Goal: Task Accomplishment & Management: Use online tool/utility

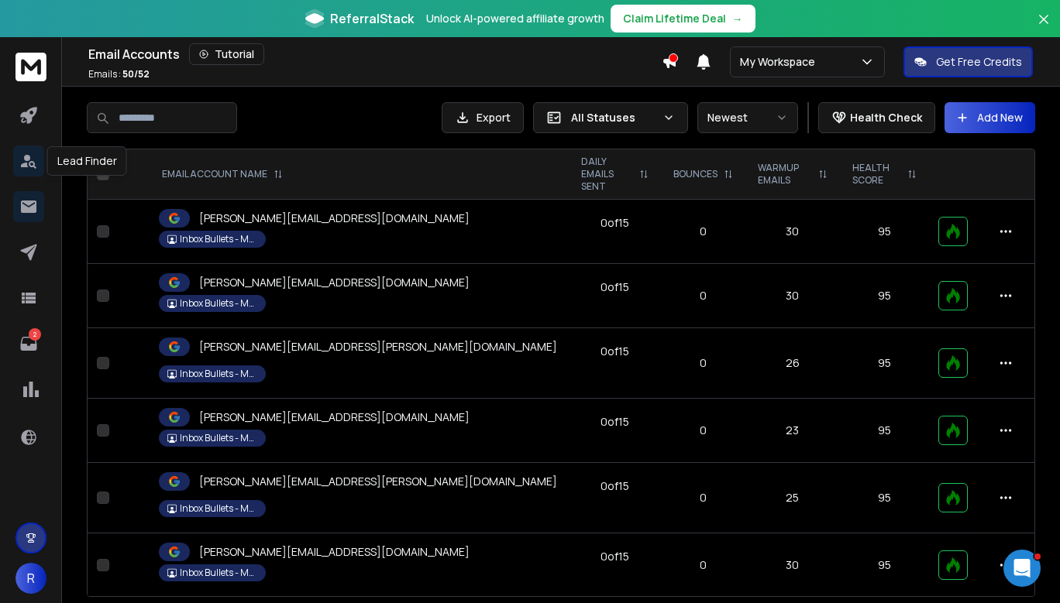
click at [31, 167] on icon at bounding box center [28, 161] width 19 height 19
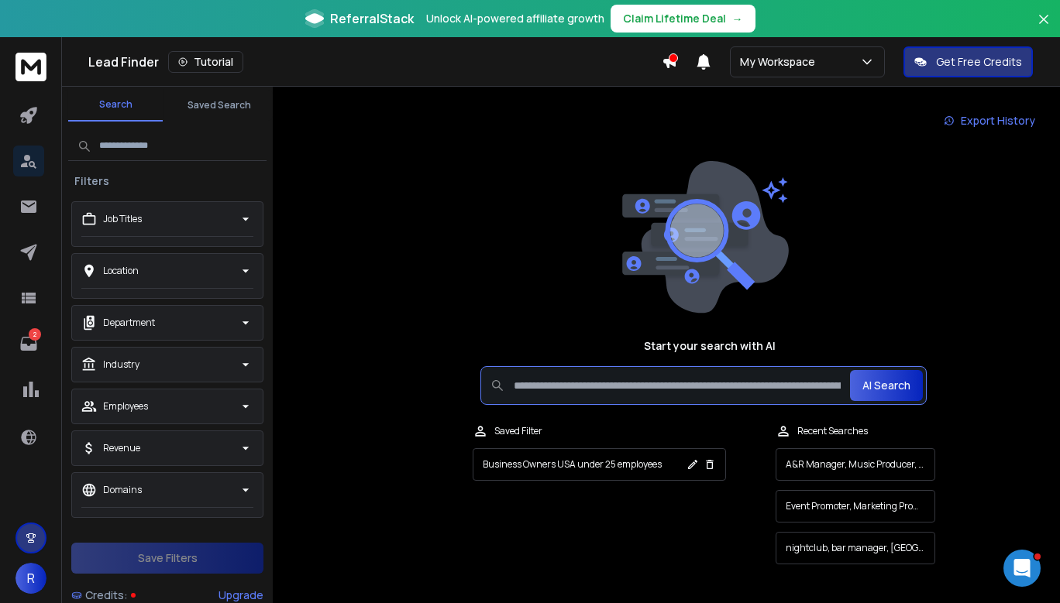
click at [147, 362] on div "Industry" at bounding box center [167, 364] width 172 height 15
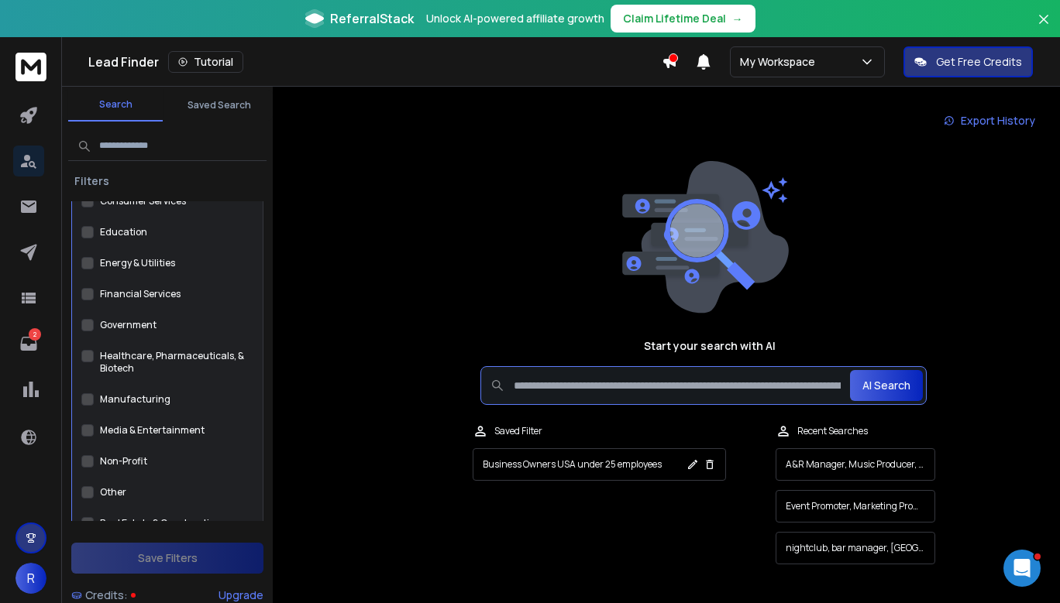
scroll to position [352, 0]
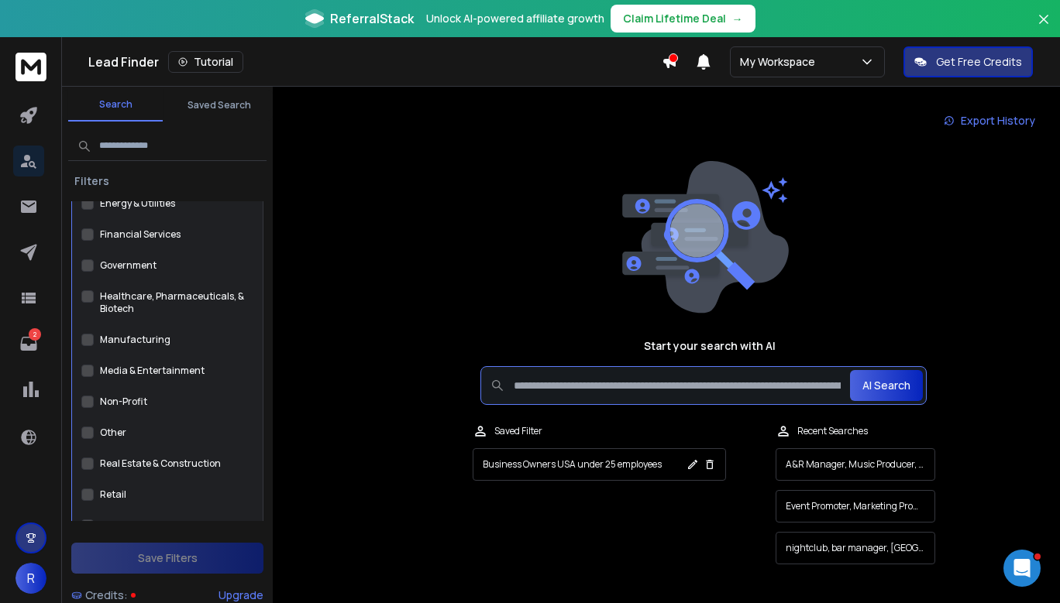
click at [89, 299] on Biotech "Healthcare, Pharmaceuticals, & Biotech" at bounding box center [87, 296] width 12 height 12
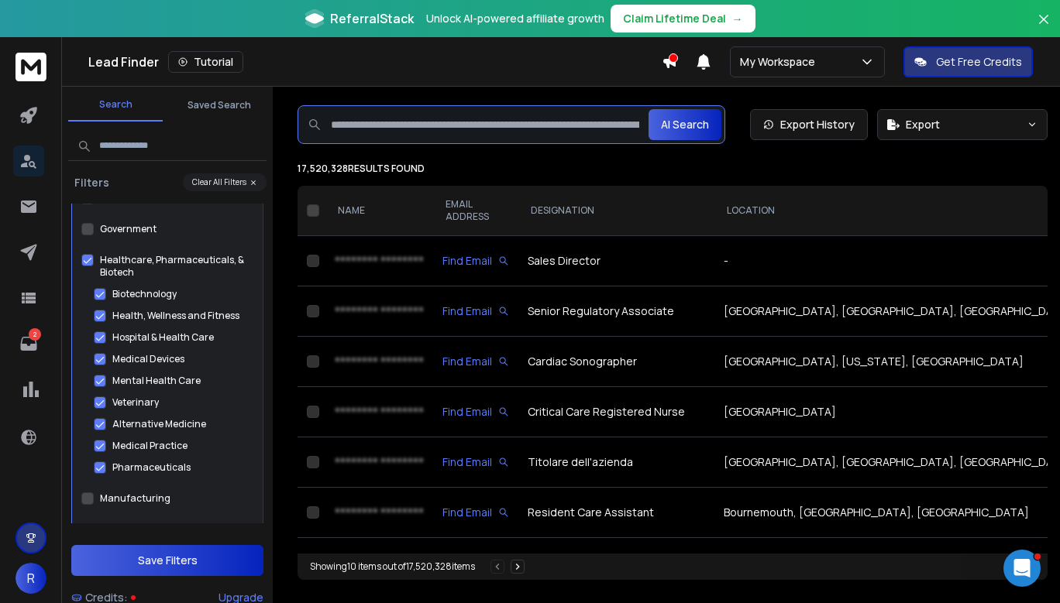
scroll to position [395, 0]
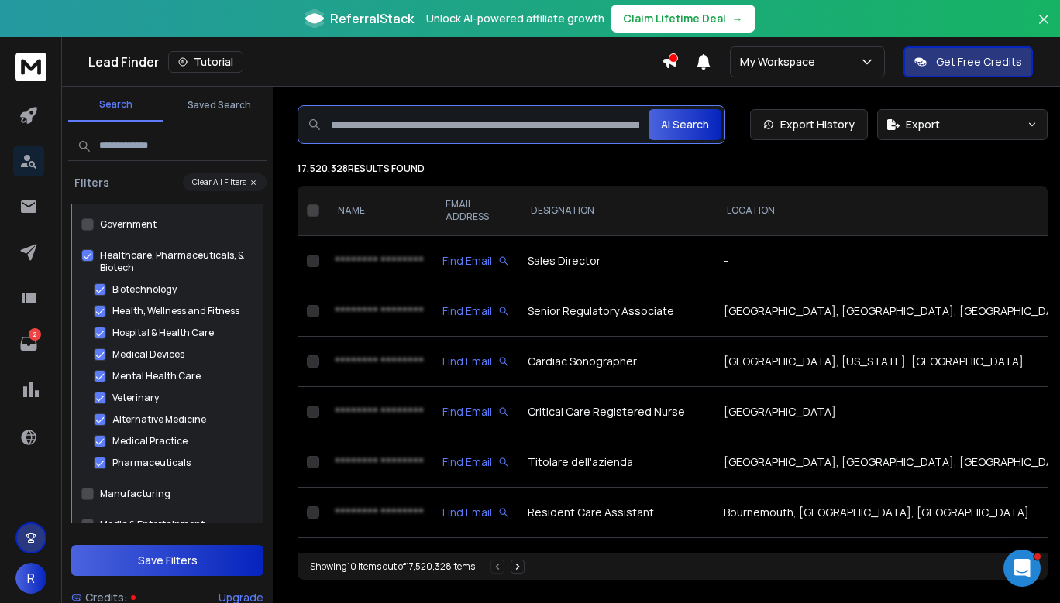
click at [101, 463] on button "Pharmaceuticals" at bounding box center [100, 463] width 12 height 12
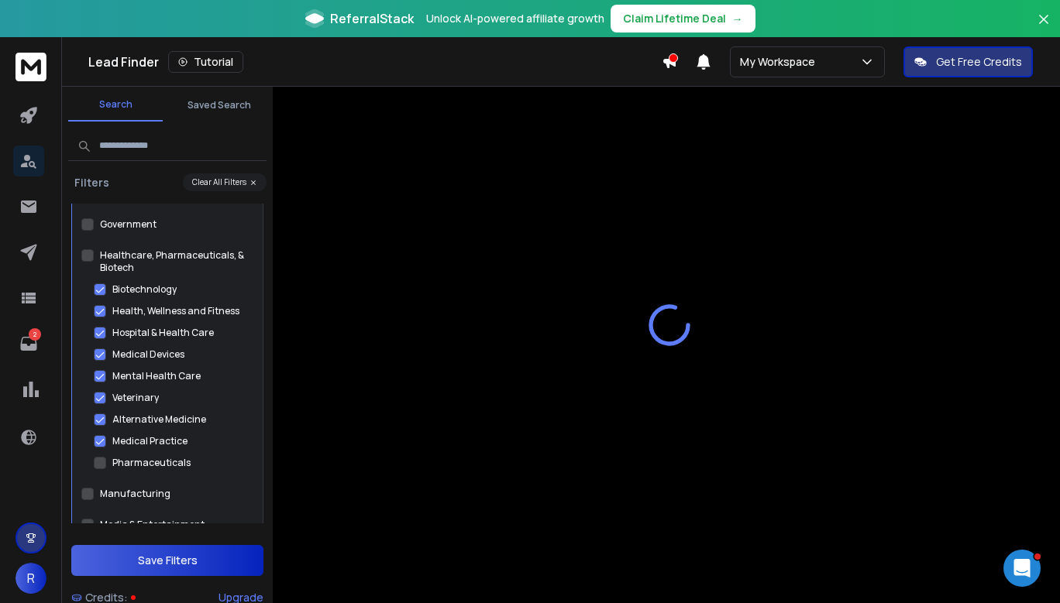
click at [101, 417] on Medicine "Alternative Medicine" at bounding box center [100, 420] width 12 height 12
click at [101, 398] on button "Veterinary" at bounding box center [100, 398] width 12 height 12
click at [101, 380] on Care "Mental Health Care" at bounding box center [100, 376] width 12 height 12
click at [99, 375] on Care "Mental Health Care" at bounding box center [100, 376] width 12 height 12
click at [99, 359] on Devices "Medical Devices" at bounding box center [100, 355] width 12 height 12
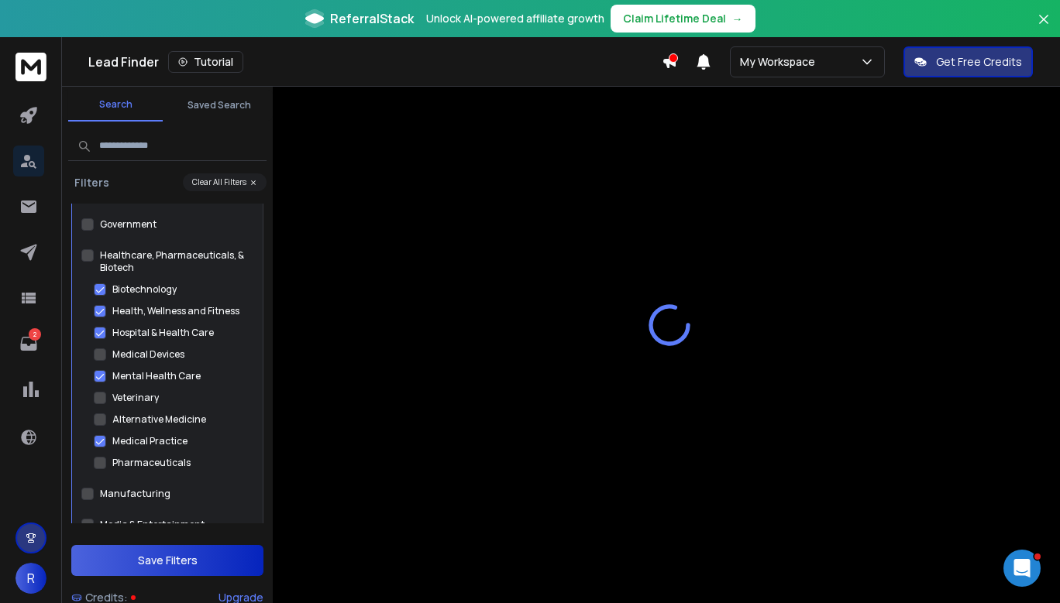
click at [100, 331] on Care "Hospital & Health Care" at bounding box center [100, 333] width 12 height 12
click at [101, 312] on Fitness "Health, Wellness and Fitness" at bounding box center [100, 311] width 12 height 12
click at [101, 289] on button "Biotechnology" at bounding box center [100, 289] width 12 height 12
